Goal: Task Accomplishment & Management: Manage account settings

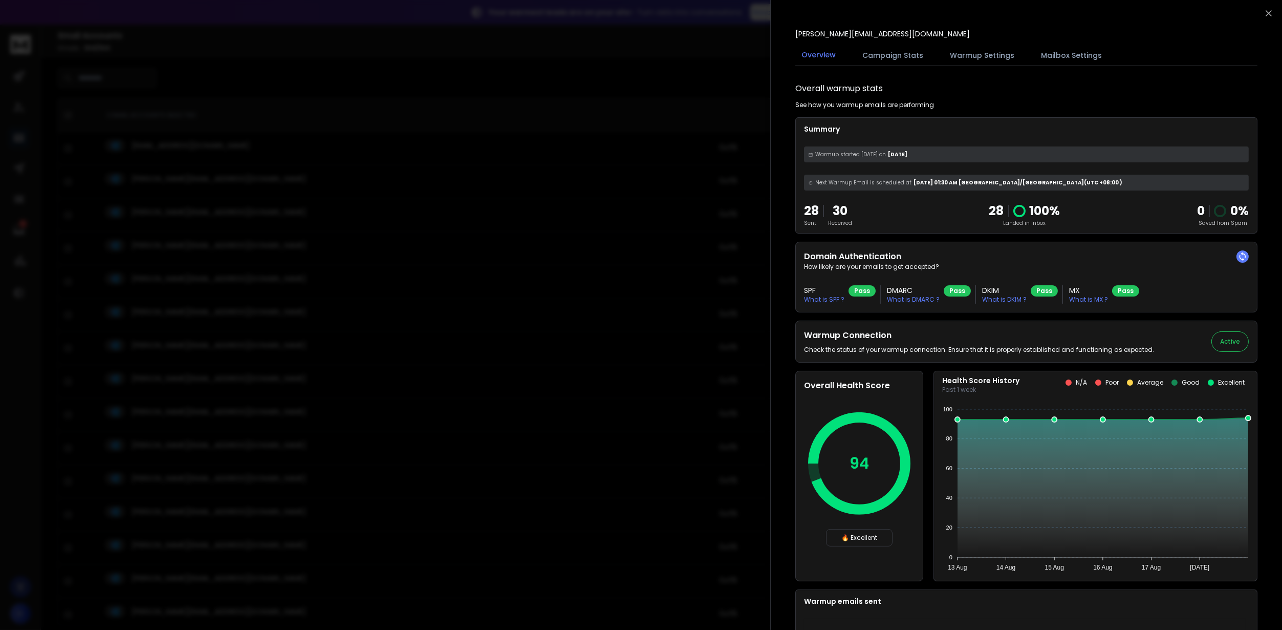
scroll to position [2215, 0]
click at [660, 253] on div at bounding box center [641, 315] width 1282 height 630
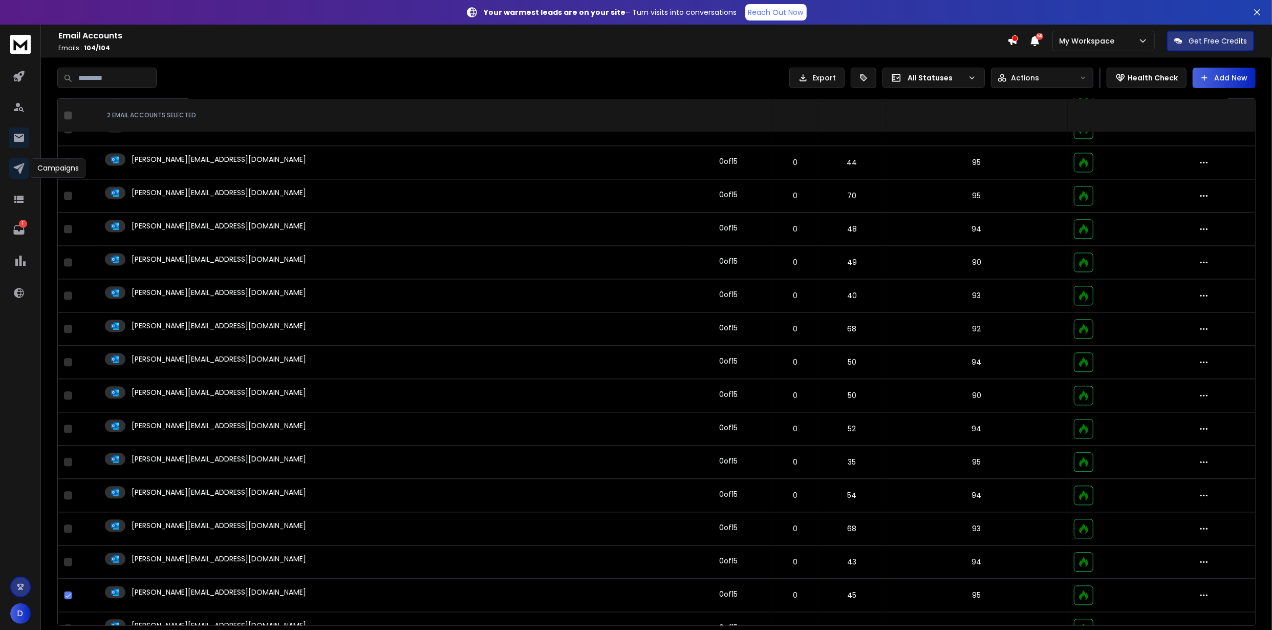
click at [23, 162] on icon at bounding box center [19, 168] width 12 height 12
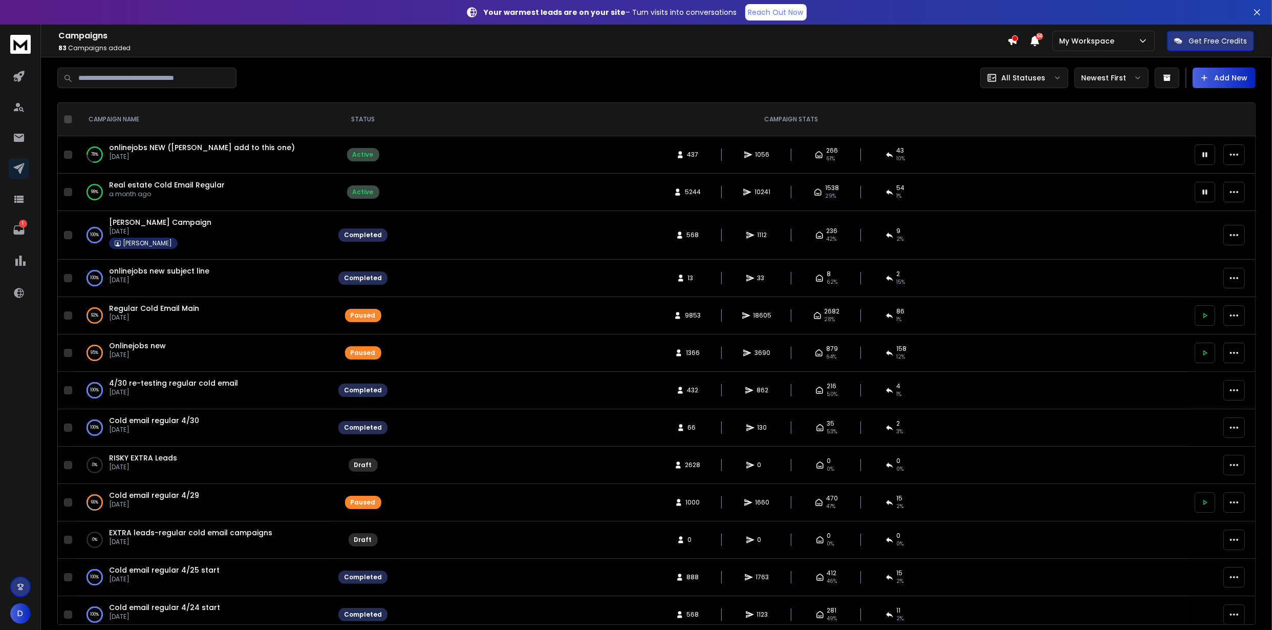
click at [158, 162] on div "onlinejobs NEW ([PERSON_NAME] add to this one) [DATE]" at bounding box center [202, 154] width 186 height 25
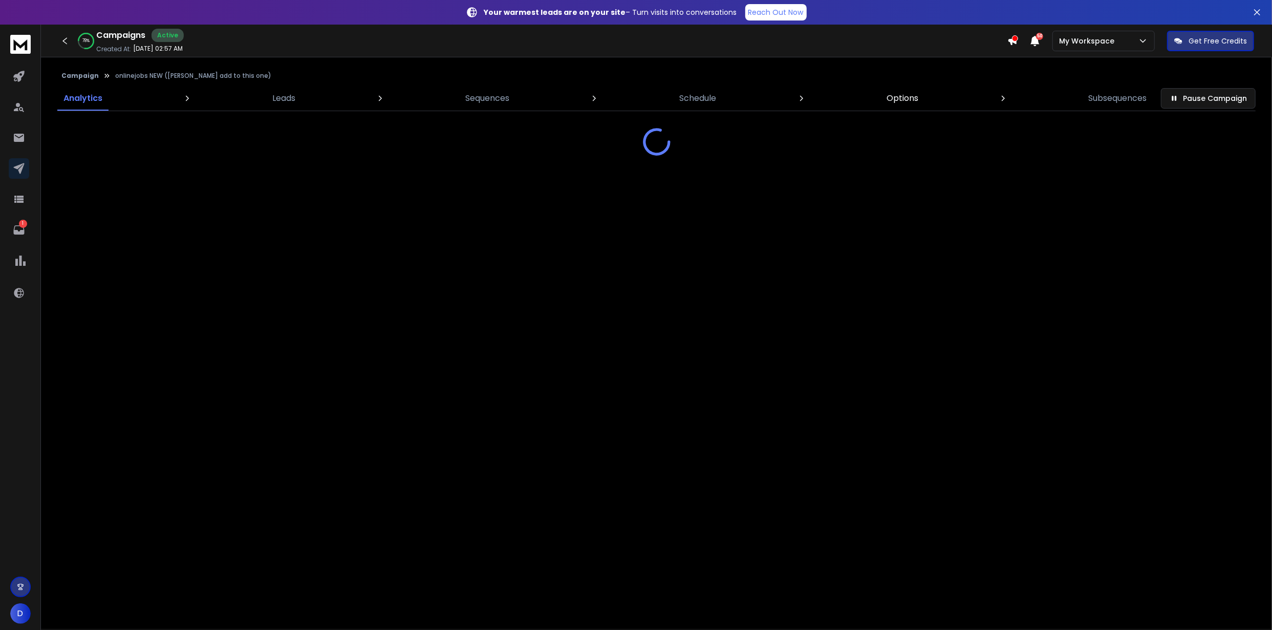
click at [911, 101] on p "Options" at bounding box center [903, 98] width 32 height 12
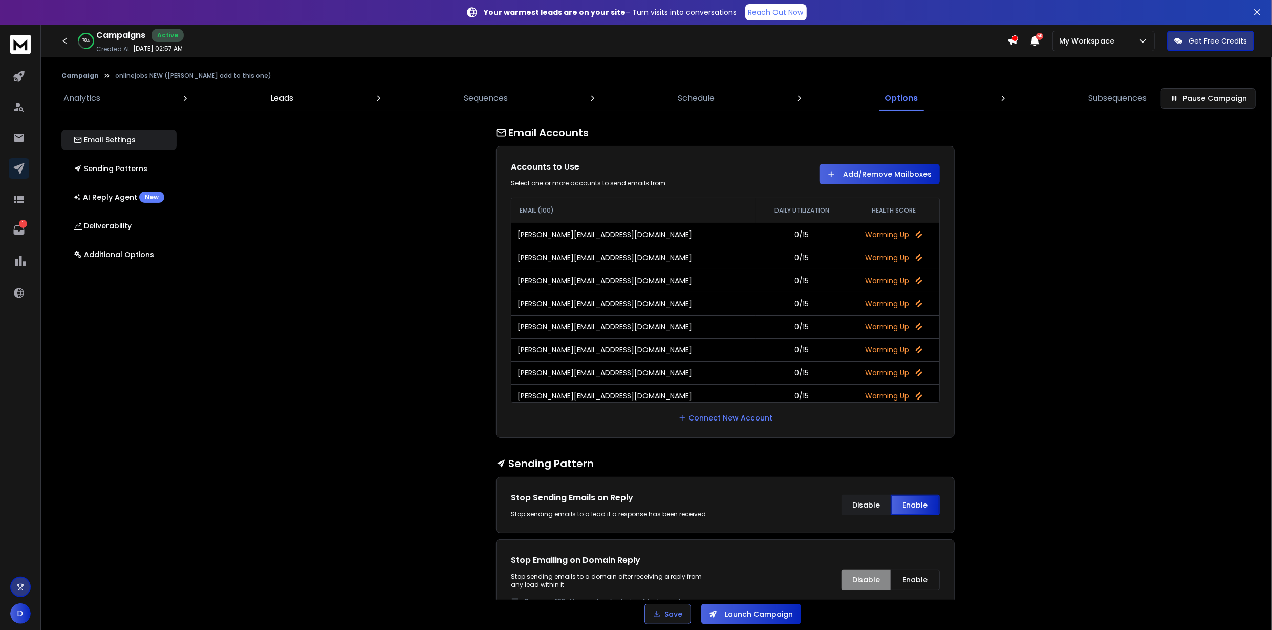
click at [283, 103] on p "Leads" at bounding box center [281, 98] width 23 height 12
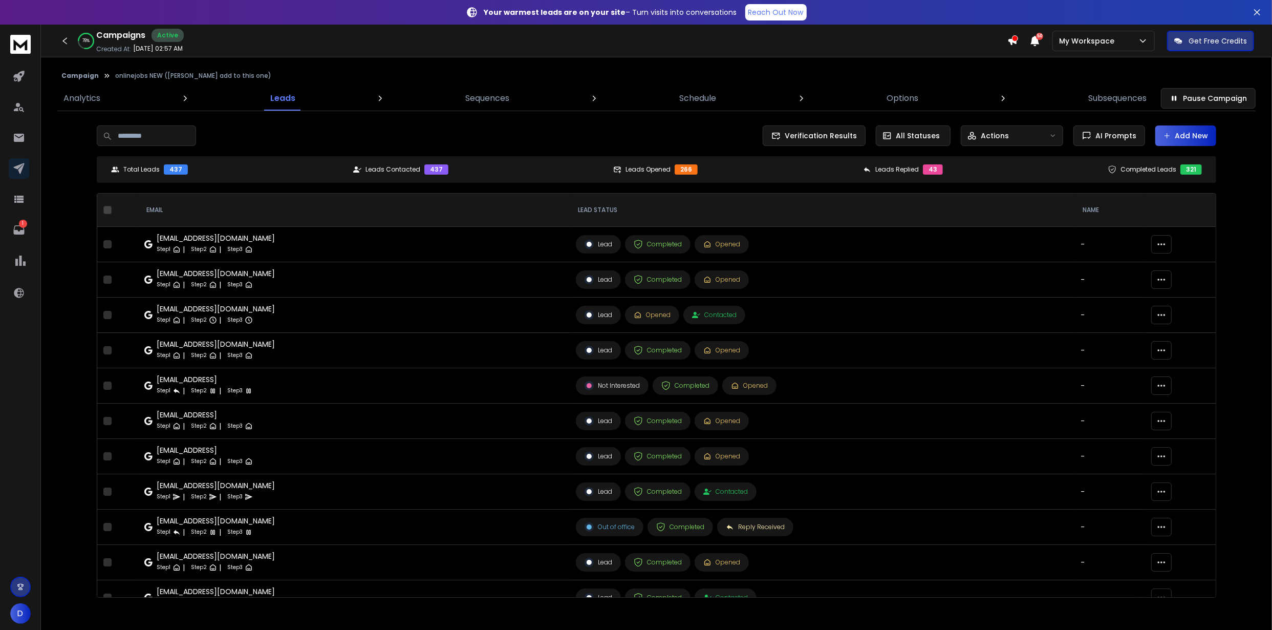
click at [1216, 133] on button "Add New" at bounding box center [1185, 135] width 61 height 20
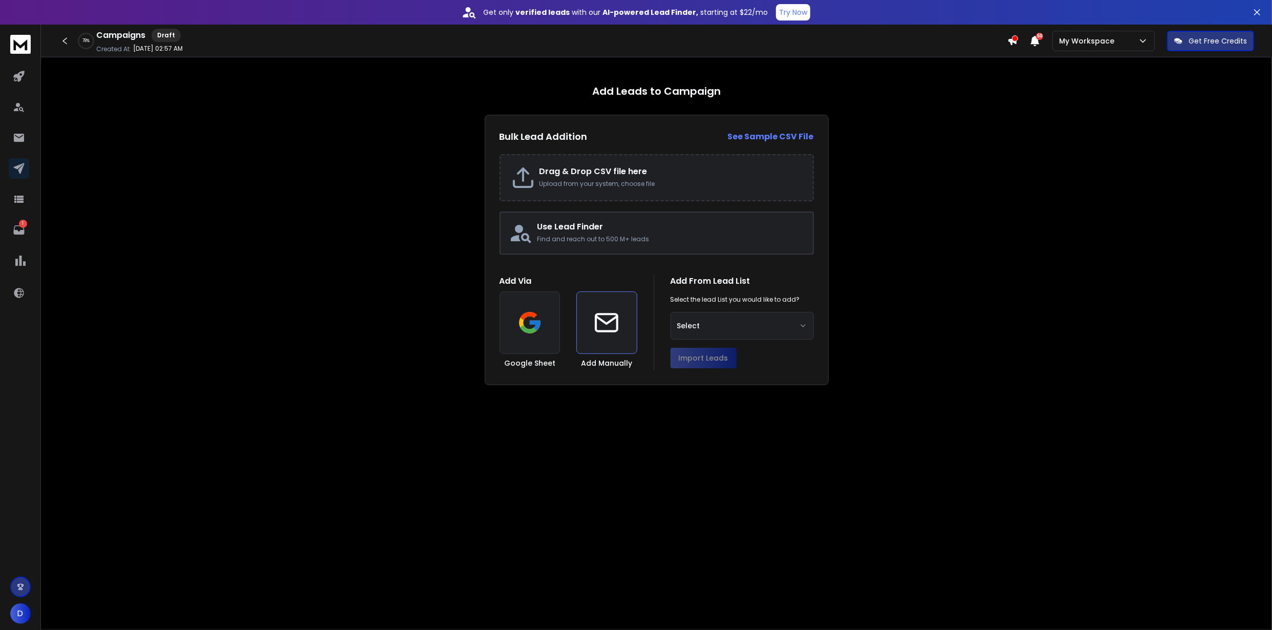
click at [631, 317] on div at bounding box center [606, 322] width 61 height 62
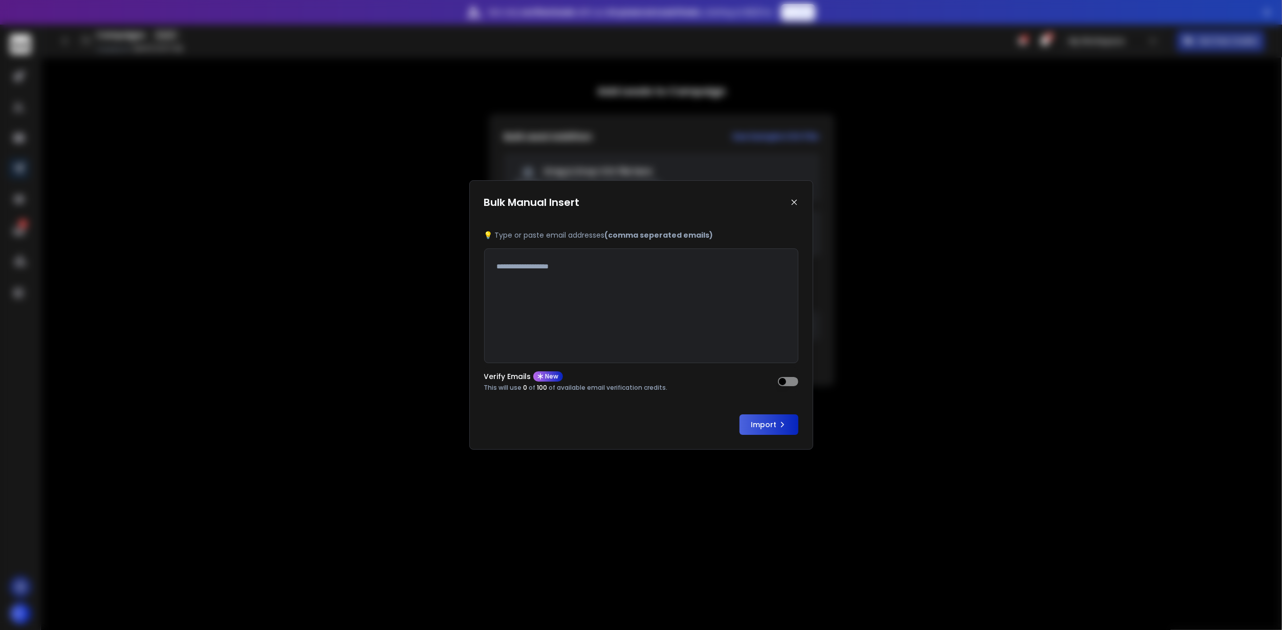
click at [639, 322] on textarea at bounding box center [641, 305] width 314 height 115
paste textarea "**********"
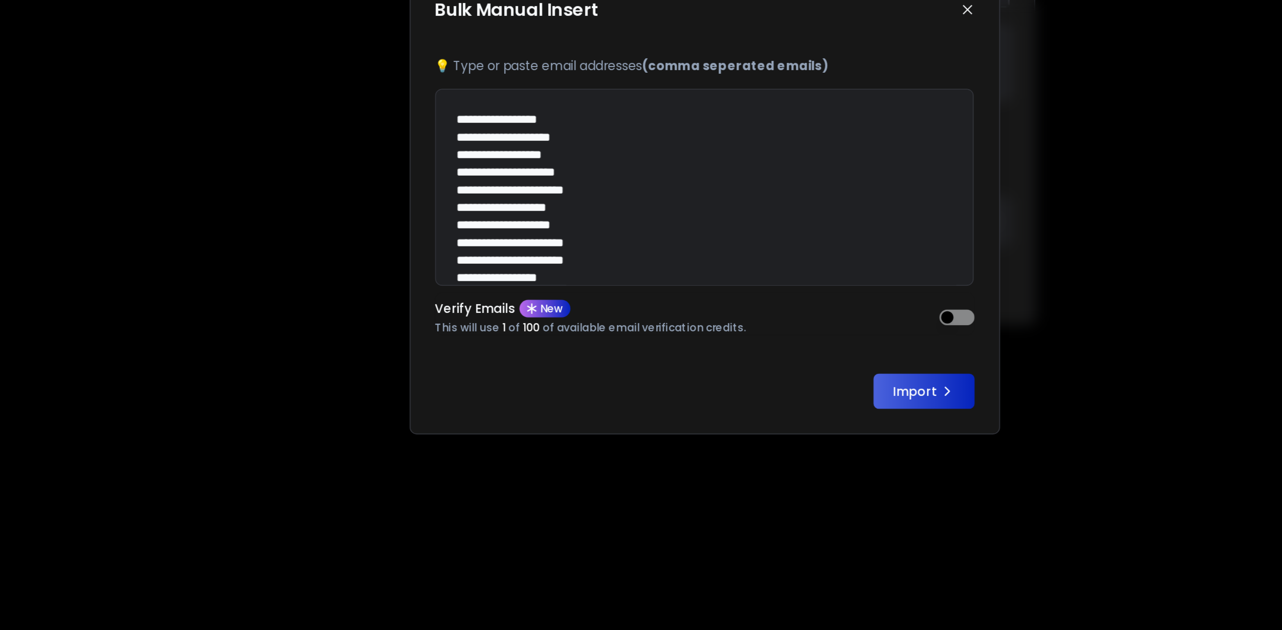
click at [496, 273] on textarea at bounding box center [641, 305] width 314 height 115
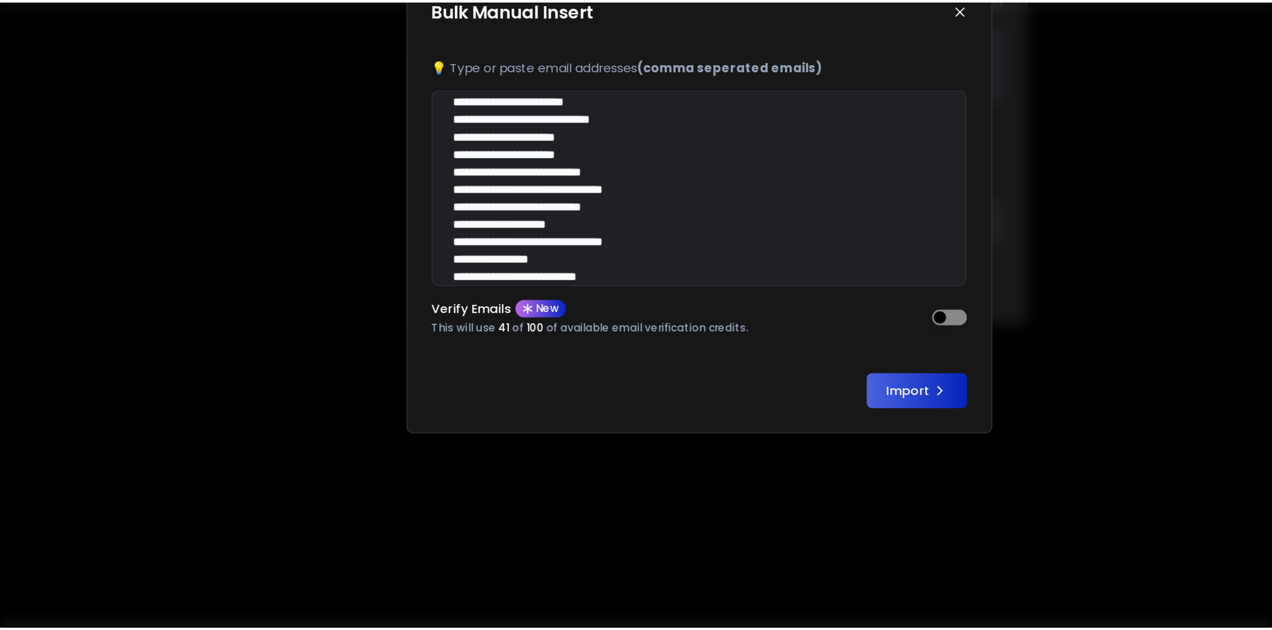
scroll to position [329, 0]
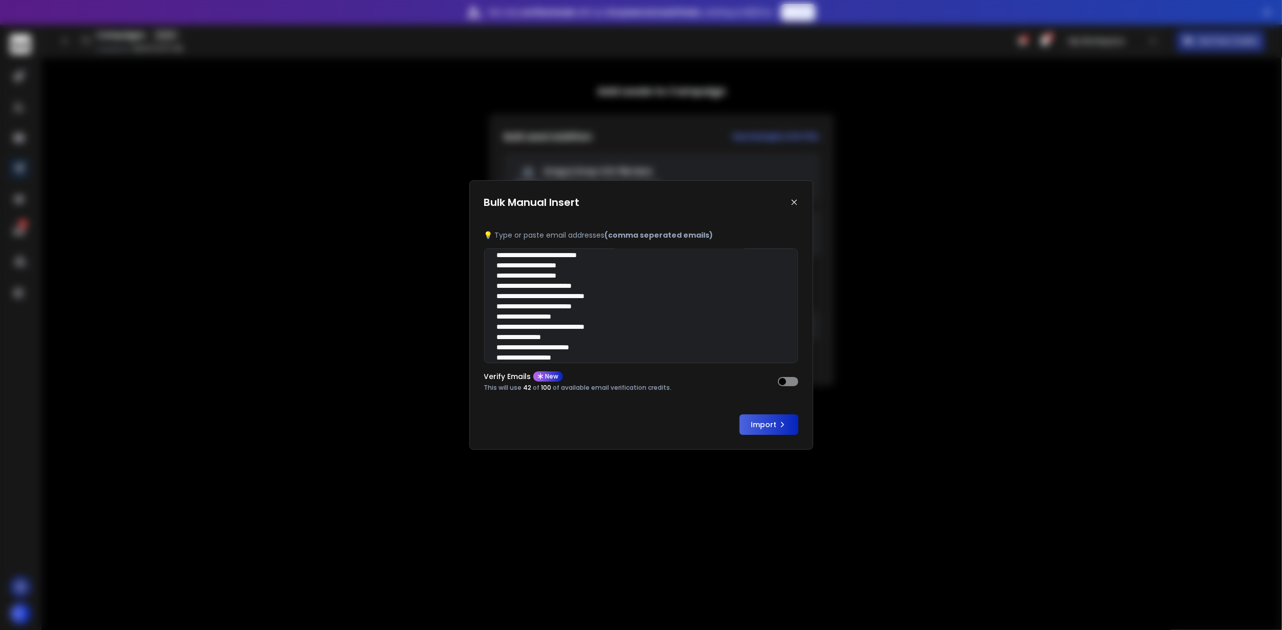
type textarea "**********"
click at [777, 420] on button "Import" at bounding box center [769, 424] width 59 height 20
